Goal: Task Accomplishment & Management: Manage account settings

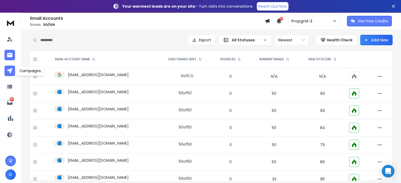
click at [11, 68] on icon at bounding box center [10, 71] width 6 height 6
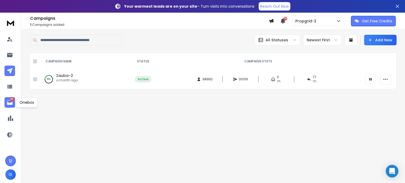
click at [8, 106] on link "48" at bounding box center [9, 102] width 11 height 11
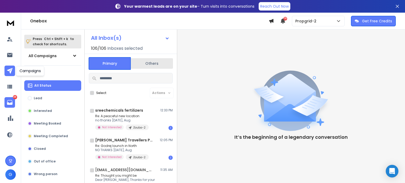
click at [12, 70] on icon at bounding box center [10, 71] width 6 height 6
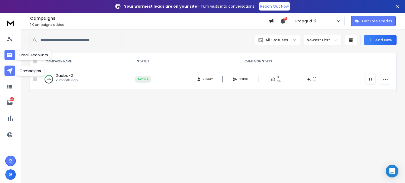
click at [10, 55] on icon at bounding box center [9, 55] width 5 height 4
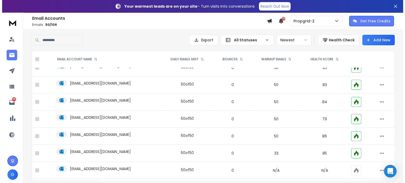
scroll to position [26, 0]
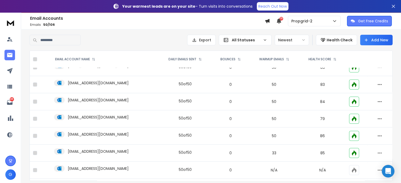
click at [241, 42] on p "All Statuses" at bounding box center [245, 39] width 29 height 5
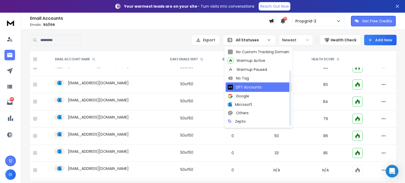
scroll to position [32, 0]
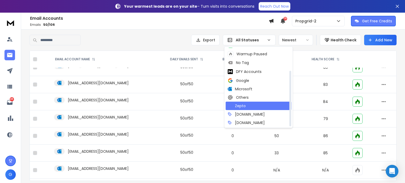
click at [243, 108] on div "Zepto" at bounding box center [236, 105] width 18 height 5
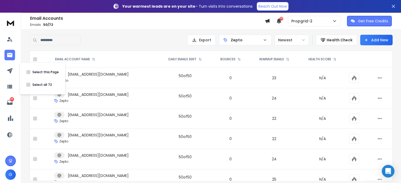
click at [29, 85] on button "Select this Page" at bounding box center [28, 85] width 4 height 4
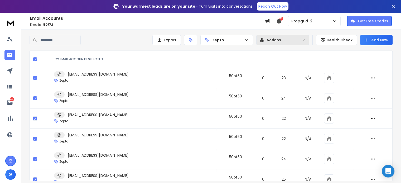
click at [301, 42] on button "Actions" at bounding box center [282, 40] width 53 height 11
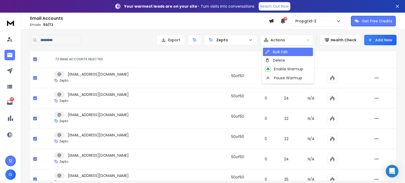
click at [298, 51] on div "Bulk Edit" at bounding box center [288, 52] width 50 height 8
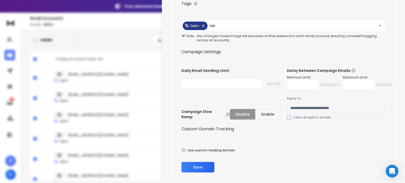
scroll to position [128, 0]
click at [194, 81] on input "number" at bounding box center [221, 83] width 81 height 11
type input "***"
click at [306, 87] on input "number" at bounding box center [303, 84] width 32 height 11
type input "*"
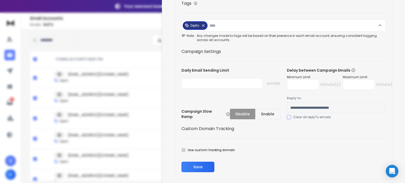
click at [350, 84] on input "number" at bounding box center [358, 84] width 32 height 11
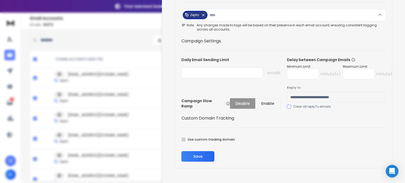
type input "*"
click at [209, 151] on button "Save" at bounding box center [197, 156] width 33 height 11
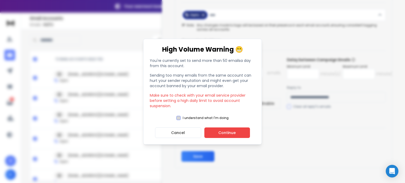
click at [178, 117] on button "I understand what I'm doing" at bounding box center [178, 118] width 4 height 4
click at [223, 132] on button "Continue" at bounding box center [227, 132] width 46 height 11
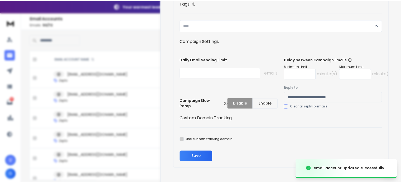
scroll to position [132, 0]
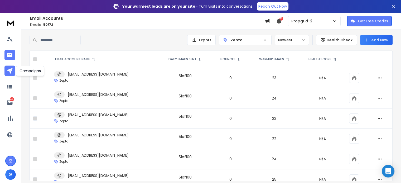
click at [10, 67] on link at bounding box center [9, 71] width 11 height 11
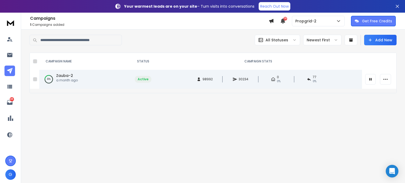
click at [83, 80] on div "30 % Zauba-2 a month ago" at bounding box center [86, 79] width 82 height 13
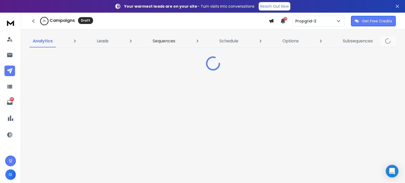
click at [162, 45] on link "Sequences" at bounding box center [163, 41] width 29 height 13
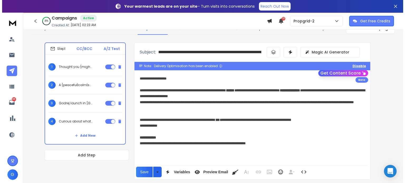
scroll to position [26, 0]
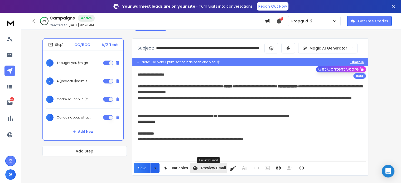
click at [210, 169] on span "Preview Email" at bounding box center [213, 168] width 27 height 4
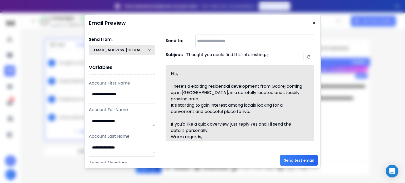
click at [134, 48] on p "[EMAIL_ADDRESS][DOMAIN_NAME]" at bounding box center [119, 49] width 55 height 5
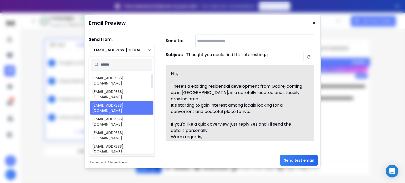
click at [138, 101] on div "[EMAIL_ADDRESS][DOMAIN_NAME]" at bounding box center [121, 108] width 63 height 14
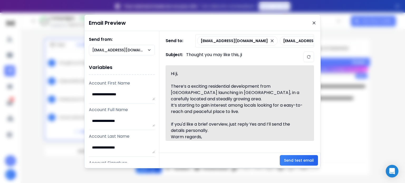
click at [295, 157] on button "Send test email" at bounding box center [298, 160] width 38 height 11
click at [131, 52] on p "[EMAIL_ADDRESS][DOMAIN_NAME]" at bounding box center [119, 49] width 55 height 5
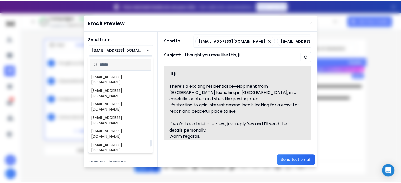
scroll to position [825, 0]
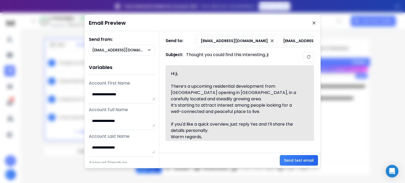
click at [293, 163] on button "Send test email" at bounding box center [298, 160] width 38 height 11
click at [313, 24] on icon at bounding box center [314, 23] width 4 height 4
